Goal: Information Seeking & Learning: Check status

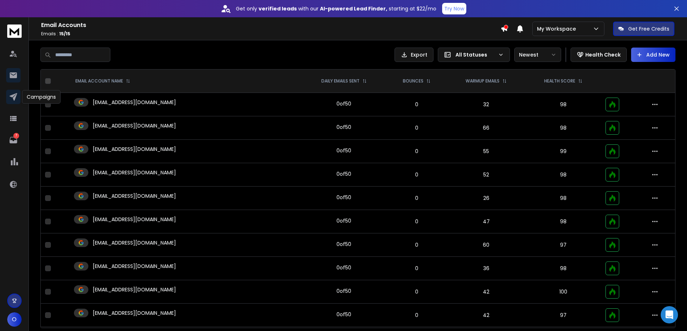
click at [18, 97] on link at bounding box center [13, 97] width 14 height 14
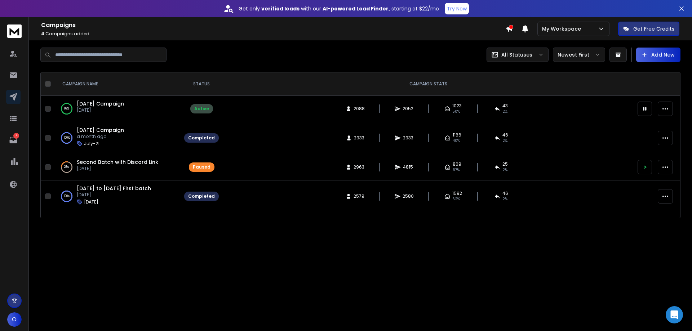
click at [257, 102] on td "2088 2052 1023 50 % 43 2 %" at bounding box center [428, 109] width 410 height 26
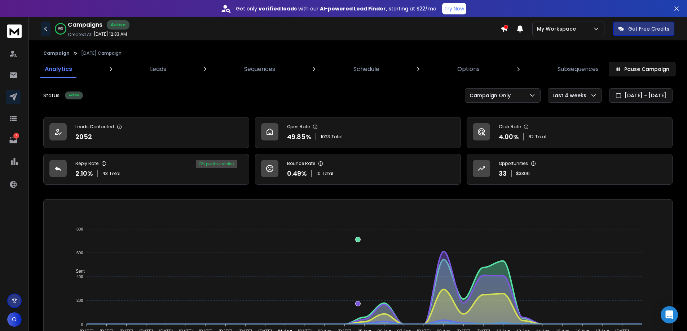
click at [48, 30] on icon at bounding box center [46, 29] width 6 height 6
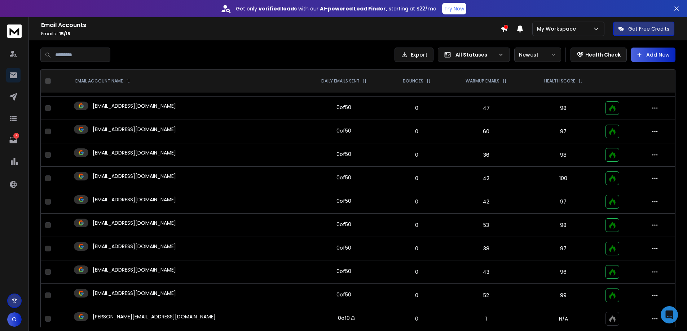
scroll to position [120, 0]
